Goal: Navigation & Orientation: Find specific page/section

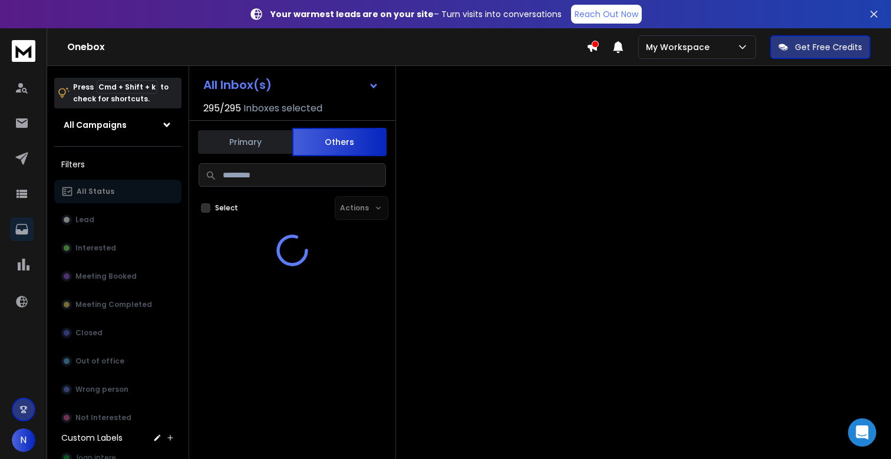
click at [310, 134] on button "Others" at bounding box center [339, 142] width 94 height 28
click at [257, 141] on button "Primary" at bounding box center [245, 142] width 94 height 26
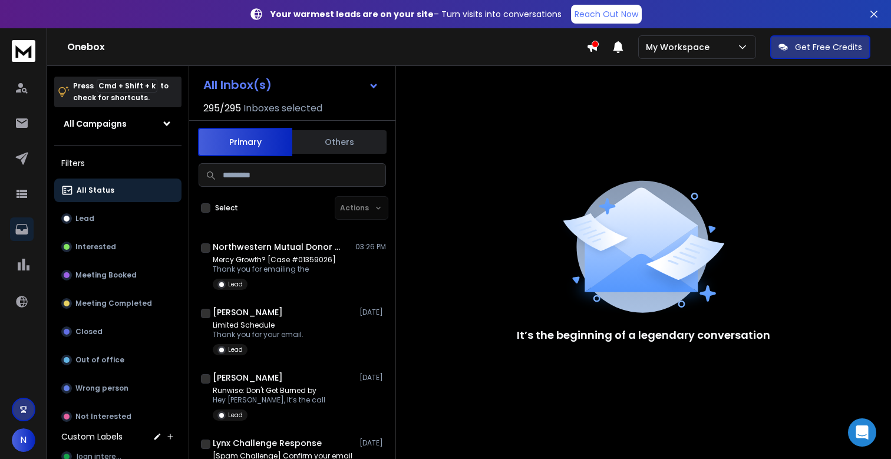
click at [257, 141] on button "Primary" at bounding box center [245, 142] width 94 height 28
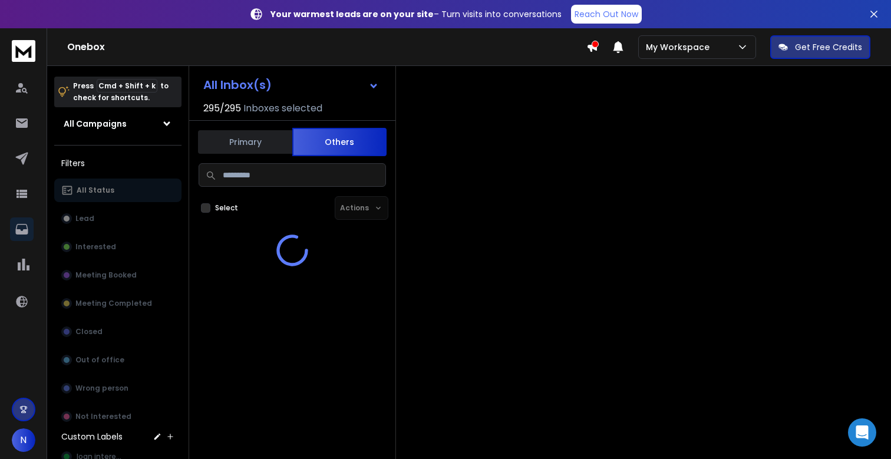
click at [347, 138] on button "Others" at bounding box center [339, 142] width 94 height 28
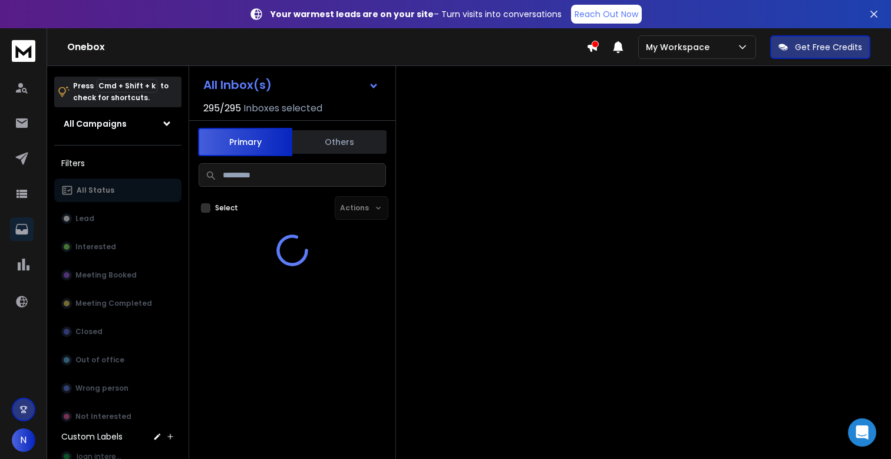
click at [252, 141] on button "Primary" at bounding box center [245, 142] width 94 height 28
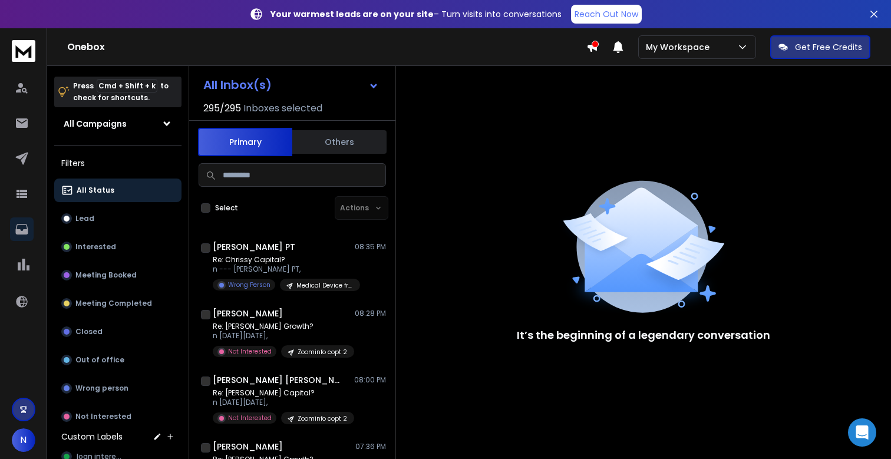
click at [335, 136] on button "Others" at bounding box center [339, 142] width 94 height 26
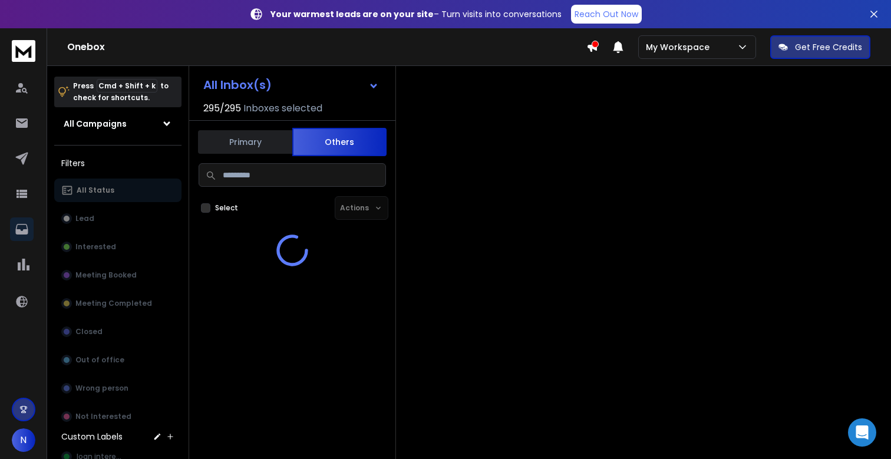
click at [335, 136] on button "Others" at bounding box center [339, 142] width 94 height 28
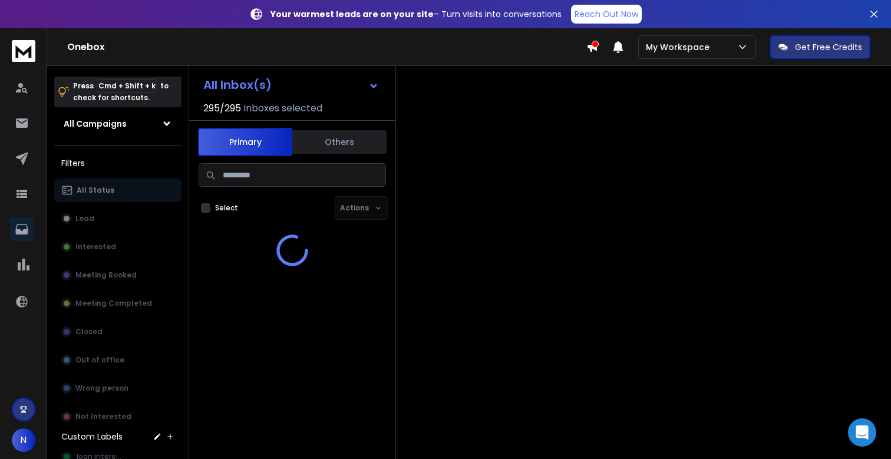
click at [271, 136] on button "Primary" at bounding box center [245, 142] width 94 height 28
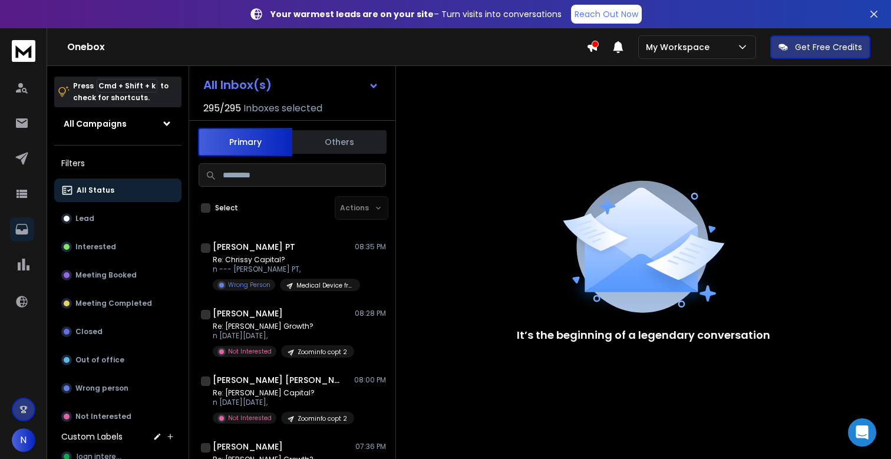
click at [318, 173] on input at bounding box center [292, 175] width 187 height 24
click at [319, 153] on button "Others" at bounding box center [339, 142] width 94 height 26
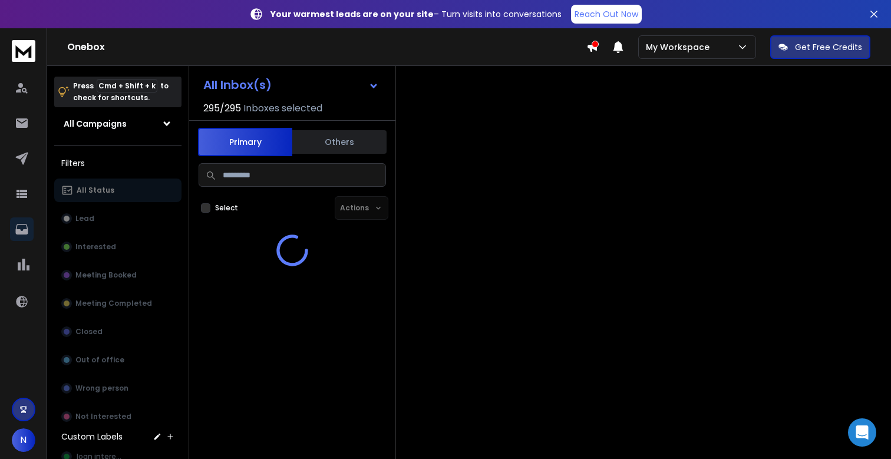
click at [253, 151] on button "Primary" at bounding box center [245, 142] width 94 height 28
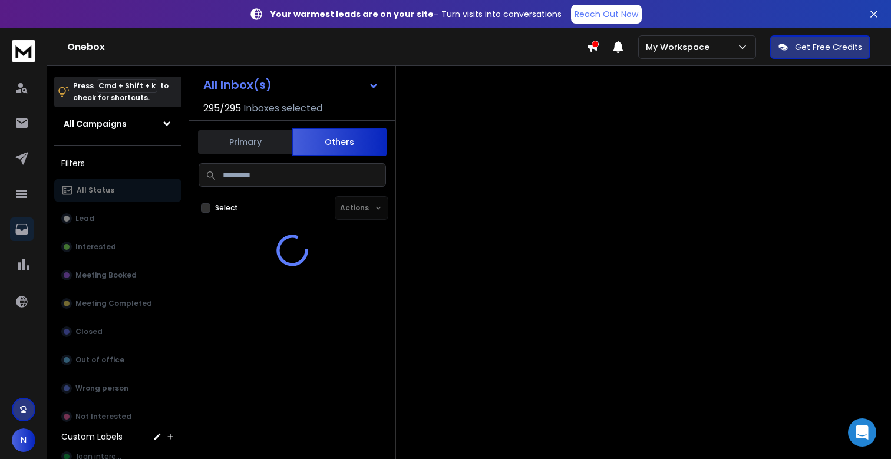
click at [327, 142] on button "Others" at bounding box center [339, 142] width 94 height 28
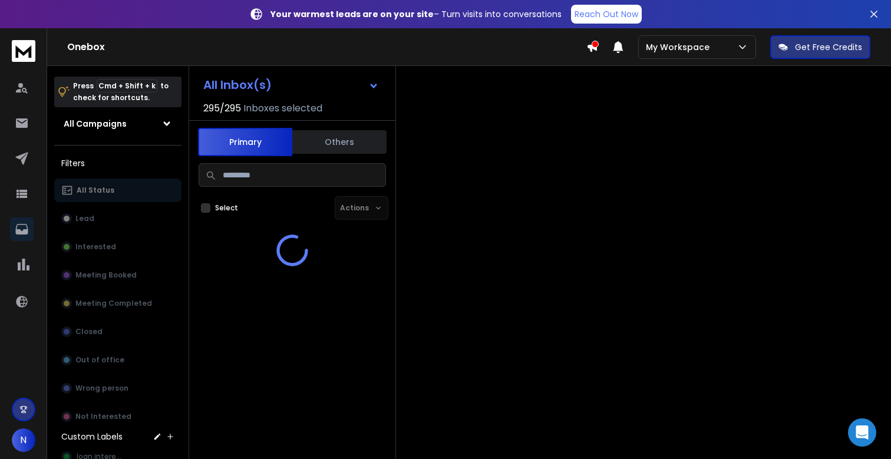
click at [242, 150] on button "Primary" at bounding box center [245, 142] width 94 height 28
click at [240, 150] on button "Primary" at bounding box center [245, 142] width 94 height 28
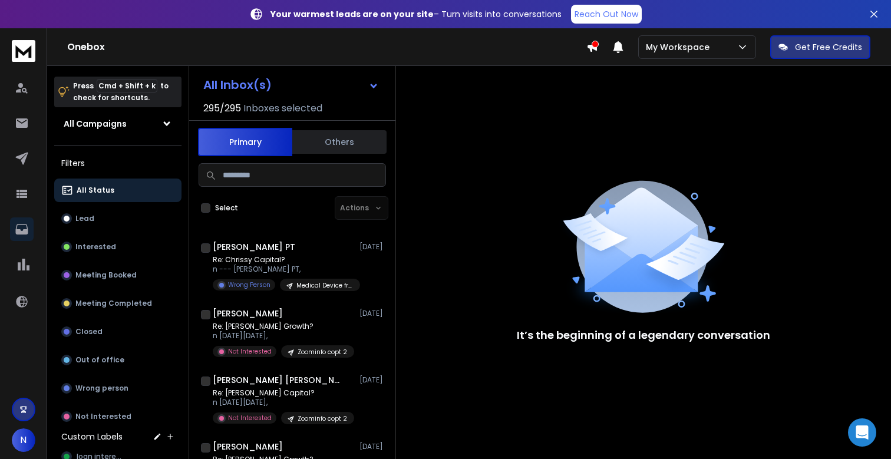
click at [361, 139] on button "Others" at bounding box center [339, 142] width 94 height 26
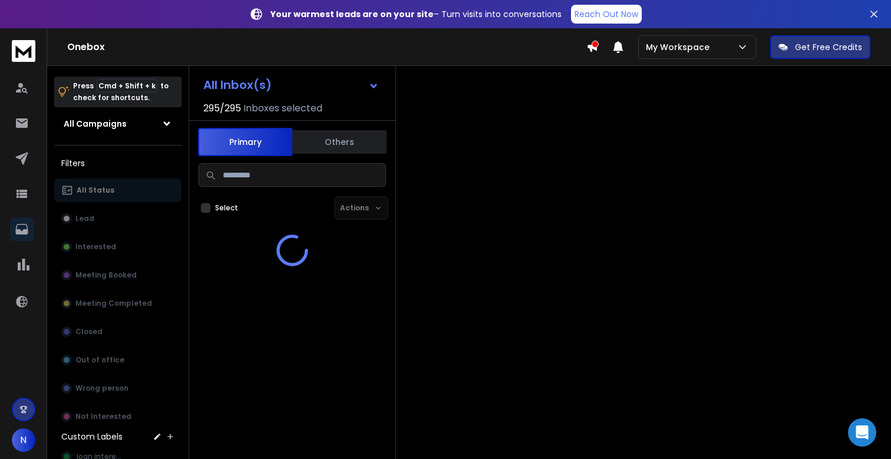
click at [275, 140] on button "Primary" at bounding box center [245, 142] width 94 height 28
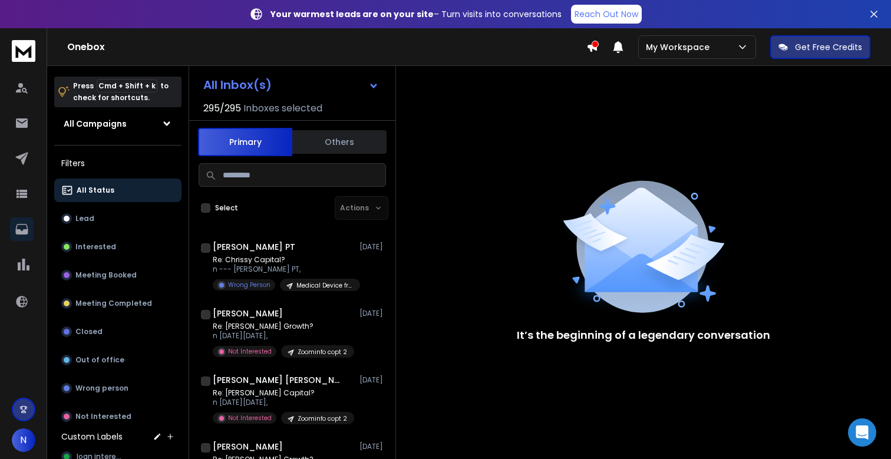
click at [341, 146] on button "Others" at bounding box center [339, 142] width 94 height 26
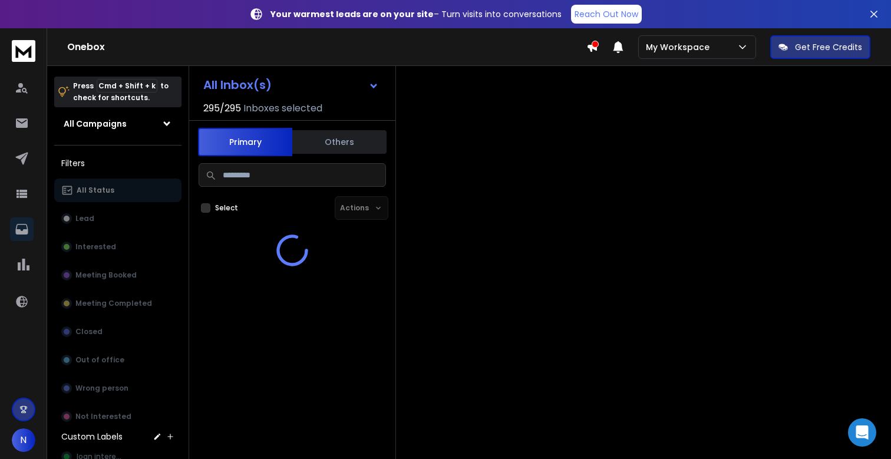
click at [249, 154] on button "Primary" at bounding box center [245, 142] width 94 height 28
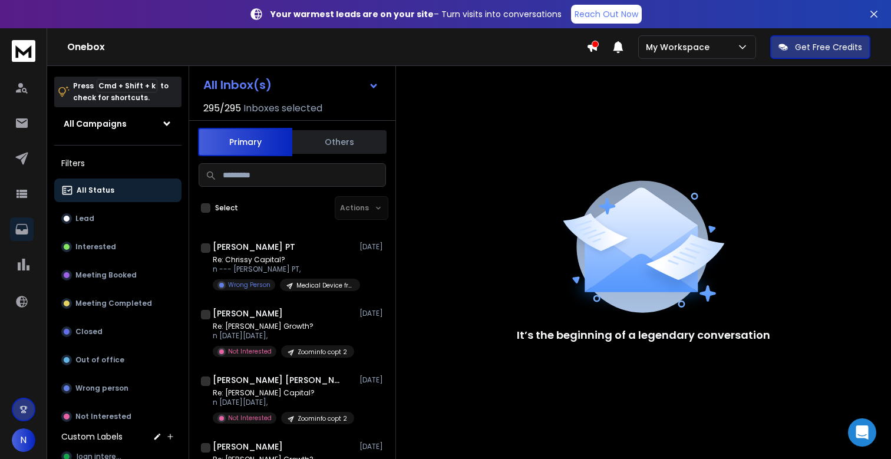
click at [329, 153] on button "Others" at bounding box center [339, 142] width 94 height 26
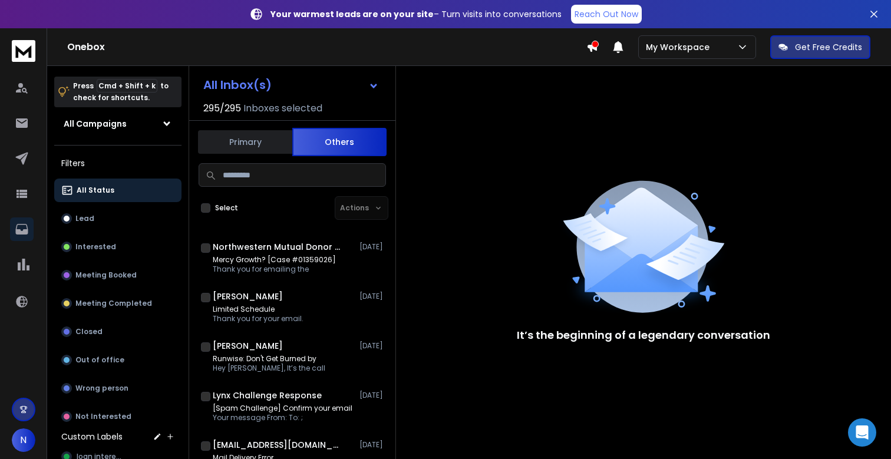
click at [263, 153] on button "Primary" at bounding box center [245, 142] width 94 height 26
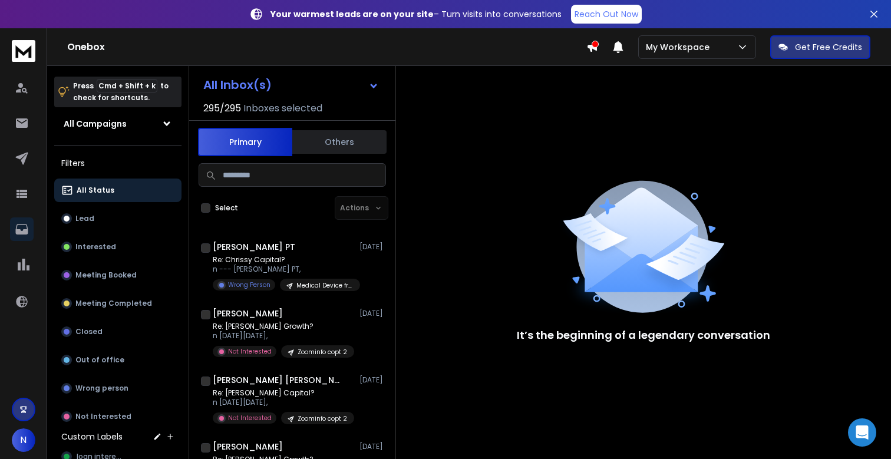
click at [315, 143] on button "Others" at bounding box center [339, 142] width 94 height 26
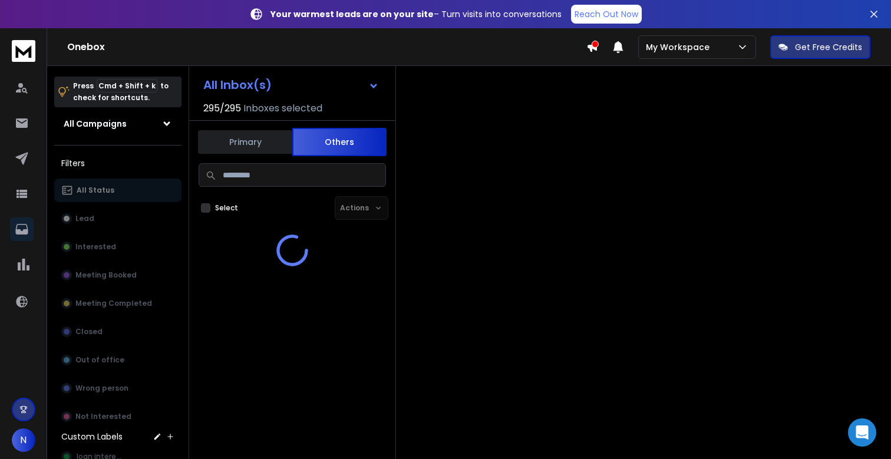
click at [251, 143] on button "Primary" at bounding box center [245, 142] width 94 height 26
click at [325, 148] on button "Others" at bounding box center [339, 142] width 94 height 28
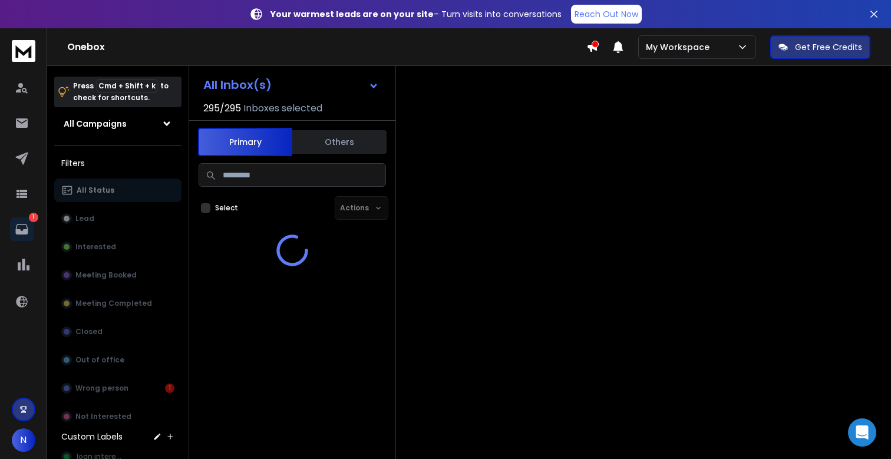
click at [265, 148] on button "Primary" at bounding box center [245, 142] width 94 height 28
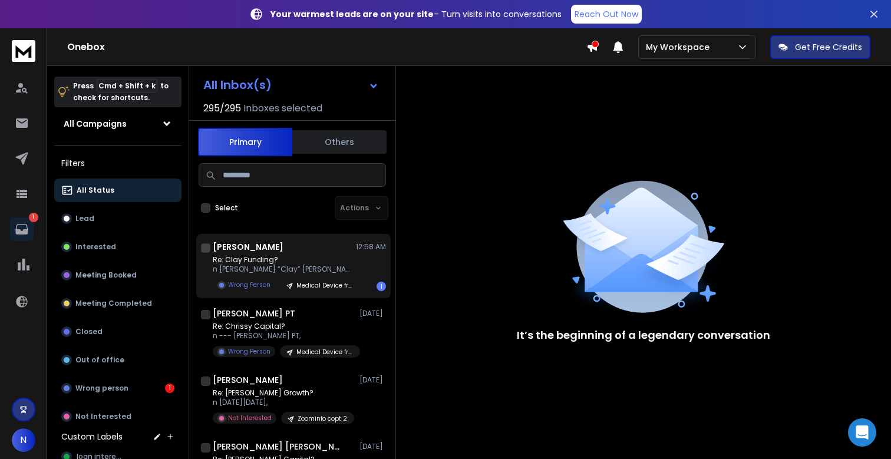
click at [313, 250] on div "[PERSON_NAME] 12:58 AM" at bounding box center [299, 247] width 173 height 12
